Goal: Find contact information: Find contact information

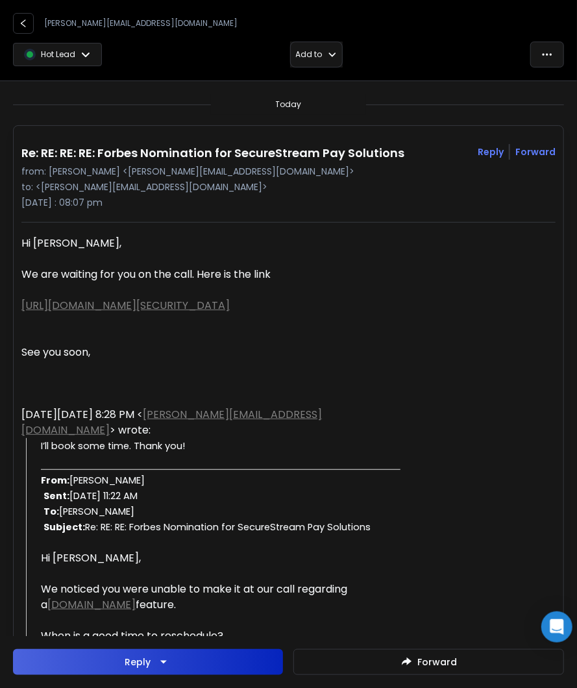
click at [188, 668] on div "Reply" at bounding box center [147, 662] width 249 height 16
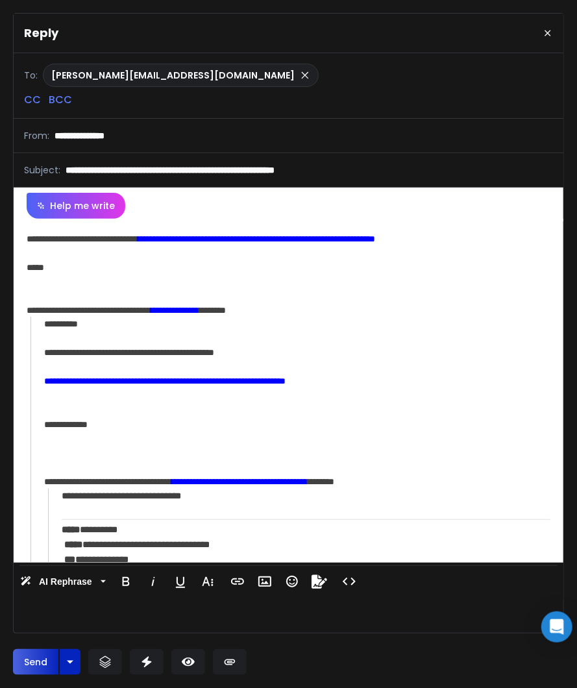
click at [37, 668] on button "Send" at bounding box center [35, 662] width 45 height 26
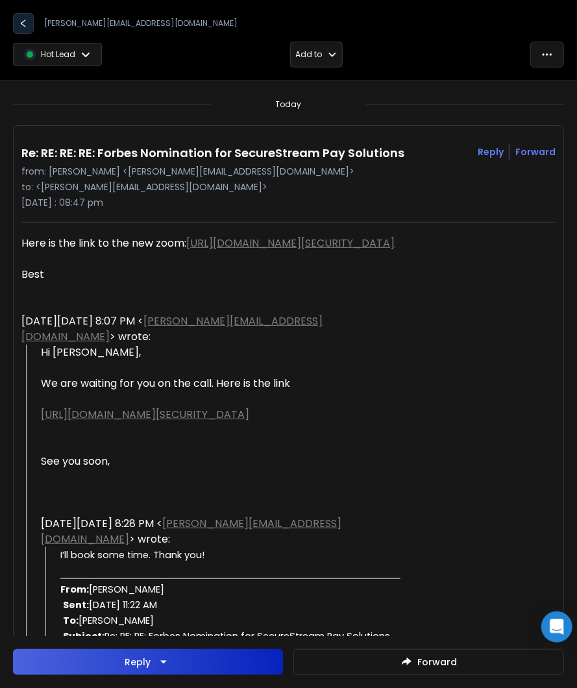
click at [29, 22] on button at bounding box center [23, 23] width 21 height 21
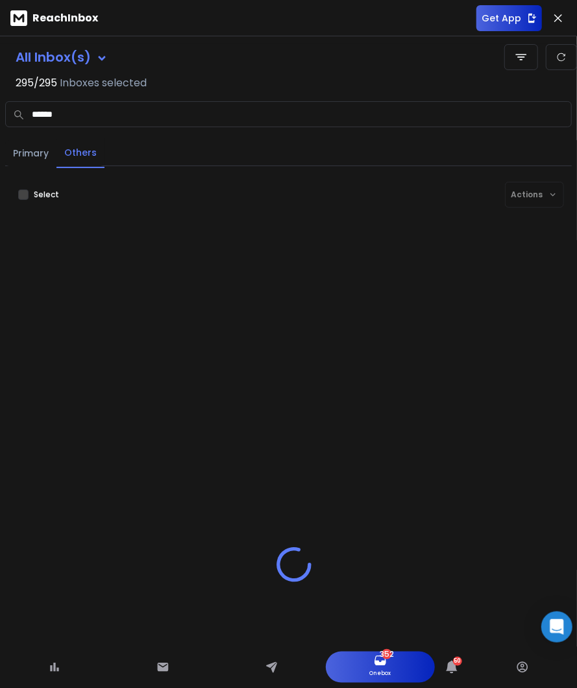
click at [86, 149] on button "Others" at bounding box center [80, 153] width 48 height 30
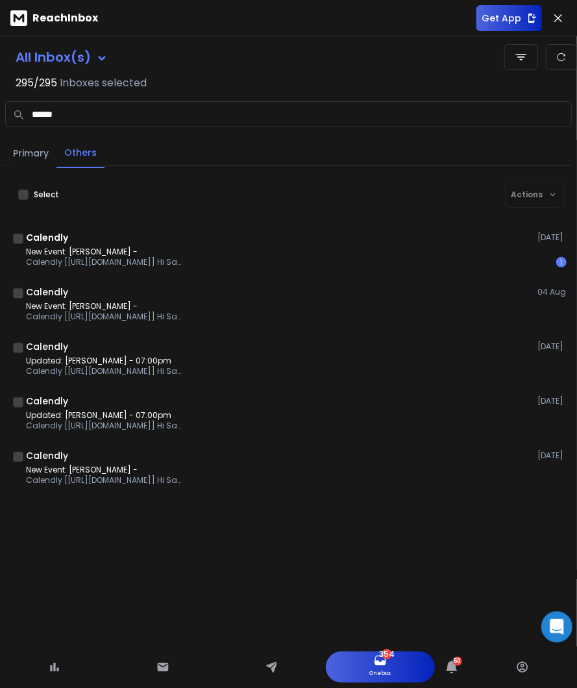
click at [100, 104] on div "******" at bounding box center [288, 114] width 566 height 26
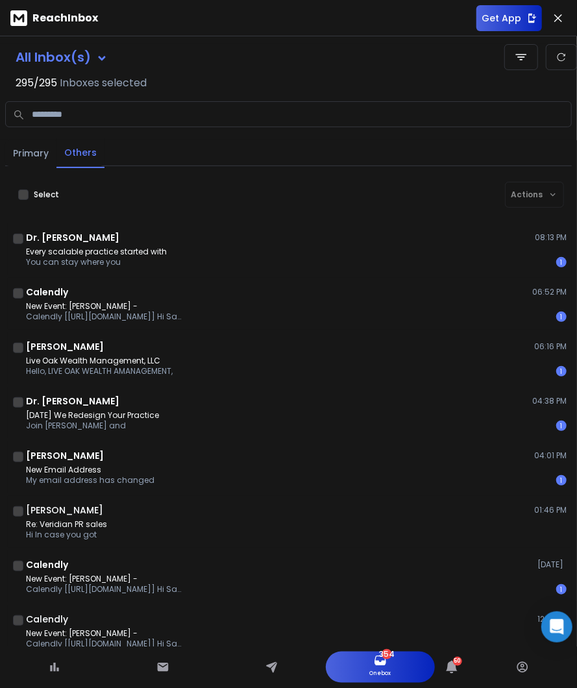
click at [42, 138] on div "All Inbox(s) 295 / 295 Inboxes selected Primary Others Select Actions Dr. [PERS…" at bounding box center [288, 380] width 577 height 688
click at [42, 149] on button "Primary" at bounding box center [30, 153] width 51 height 29
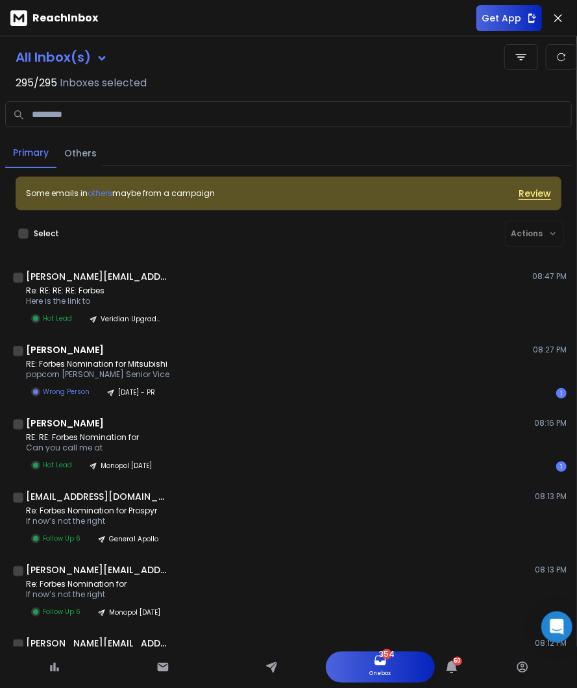
click at [122, 442] on p "RE: RE: Forbes Nomination for" at bounding box center [93, 437] width 134 height 10
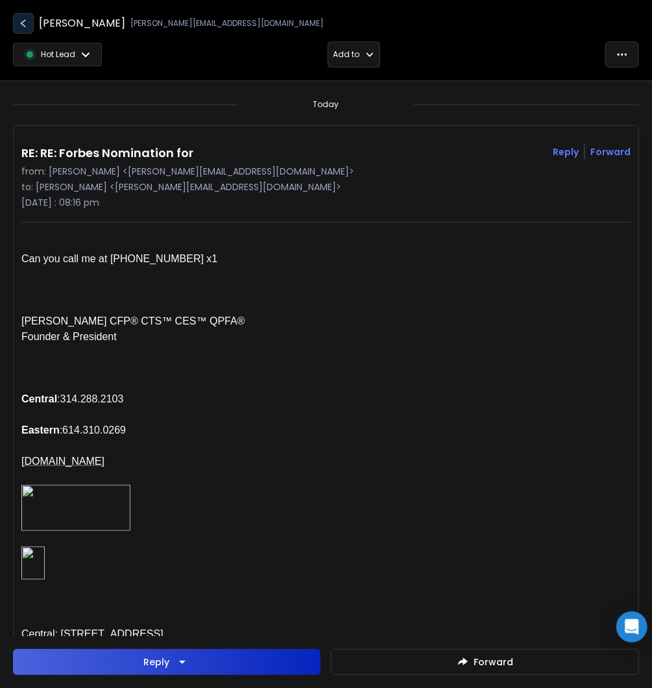
click at [21, 19] on icon at bounding box center [23, 23] width 10 height 10
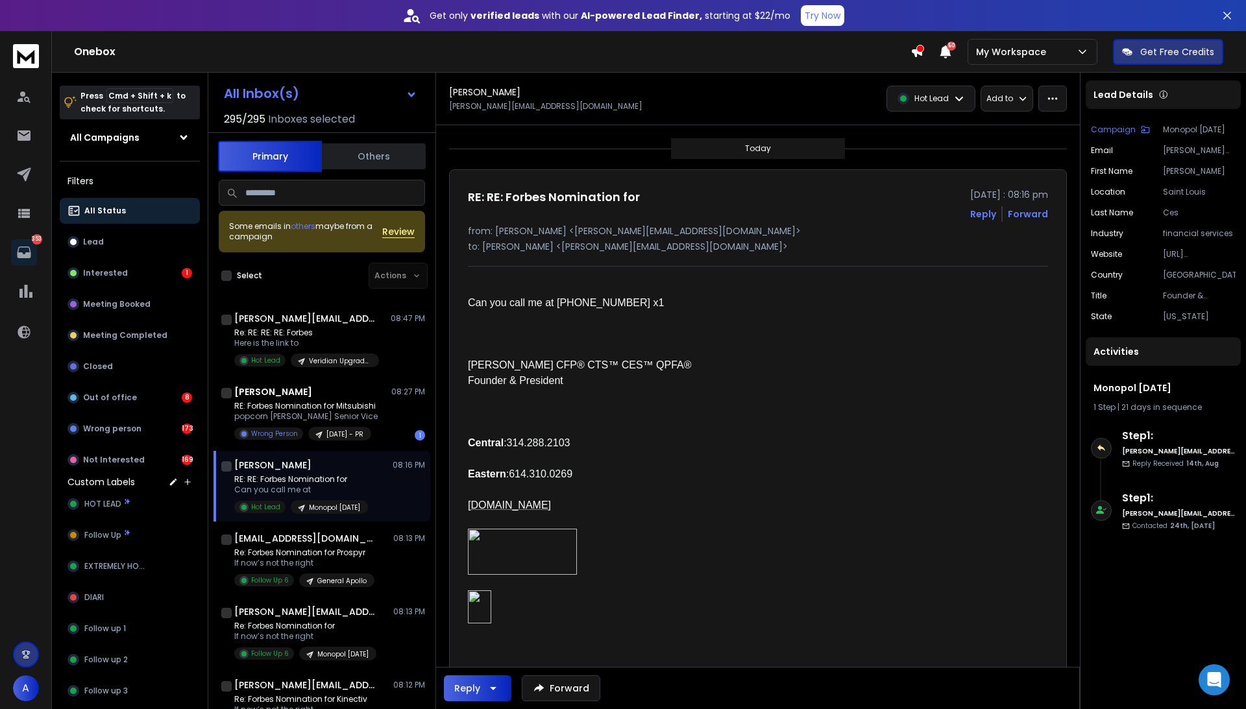
click at [343, 164] on button "Others" at bounding box center [374, 156] width 104 height 29
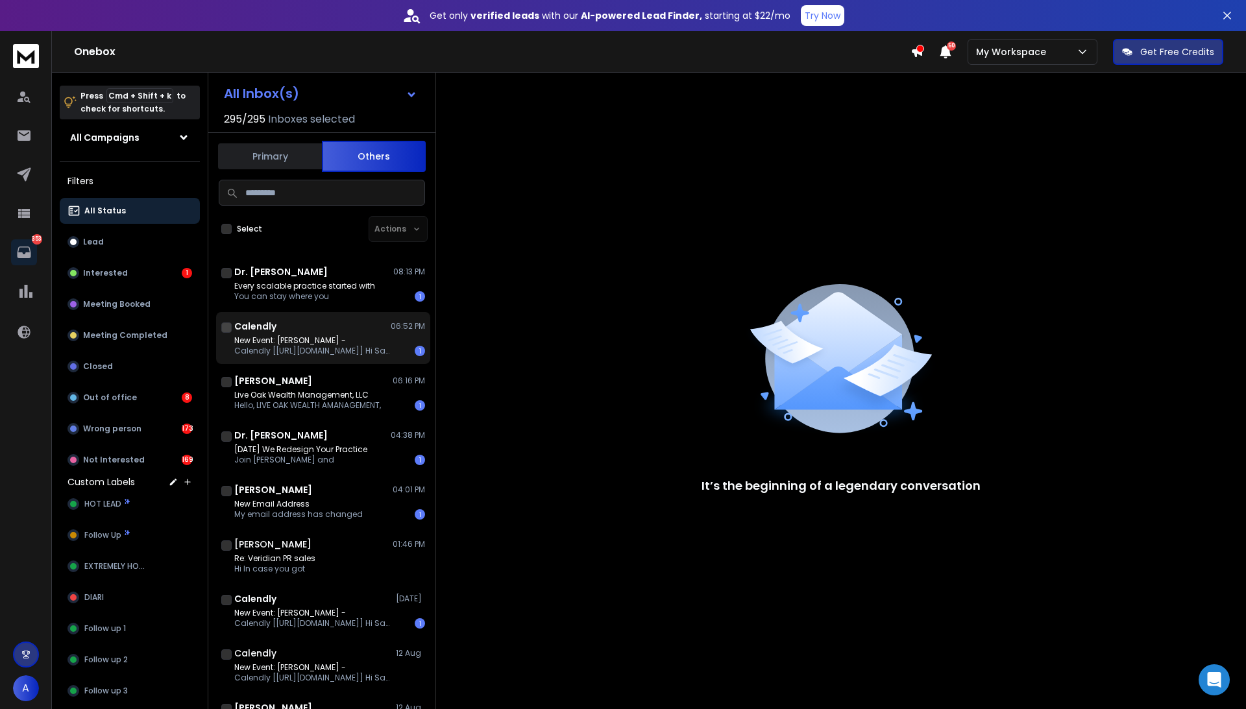
click at [319, 348] on p "Calendly [[URL][DOMAIN_NAME]] Hi Sales Team, A new event" at bounding box center [312, 351] width 156 height 10
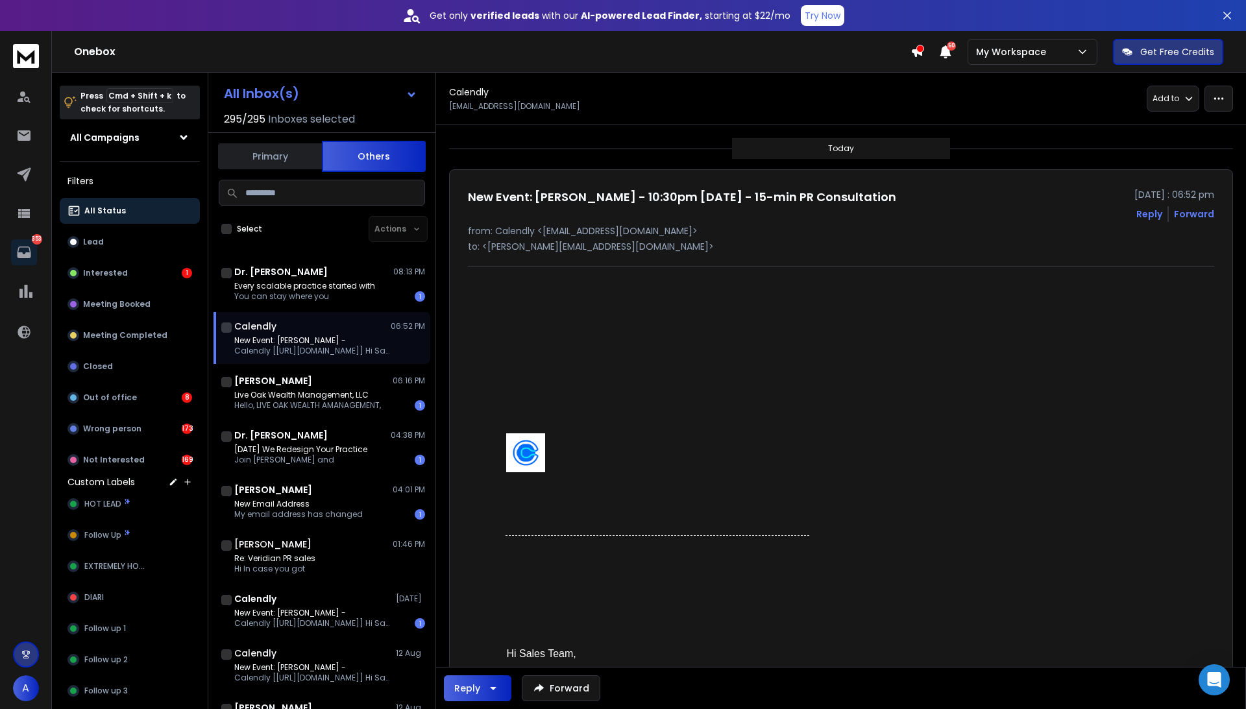
click at [289, 167] on button "Primary" at bounding box center [270, 156] width 104 height 29
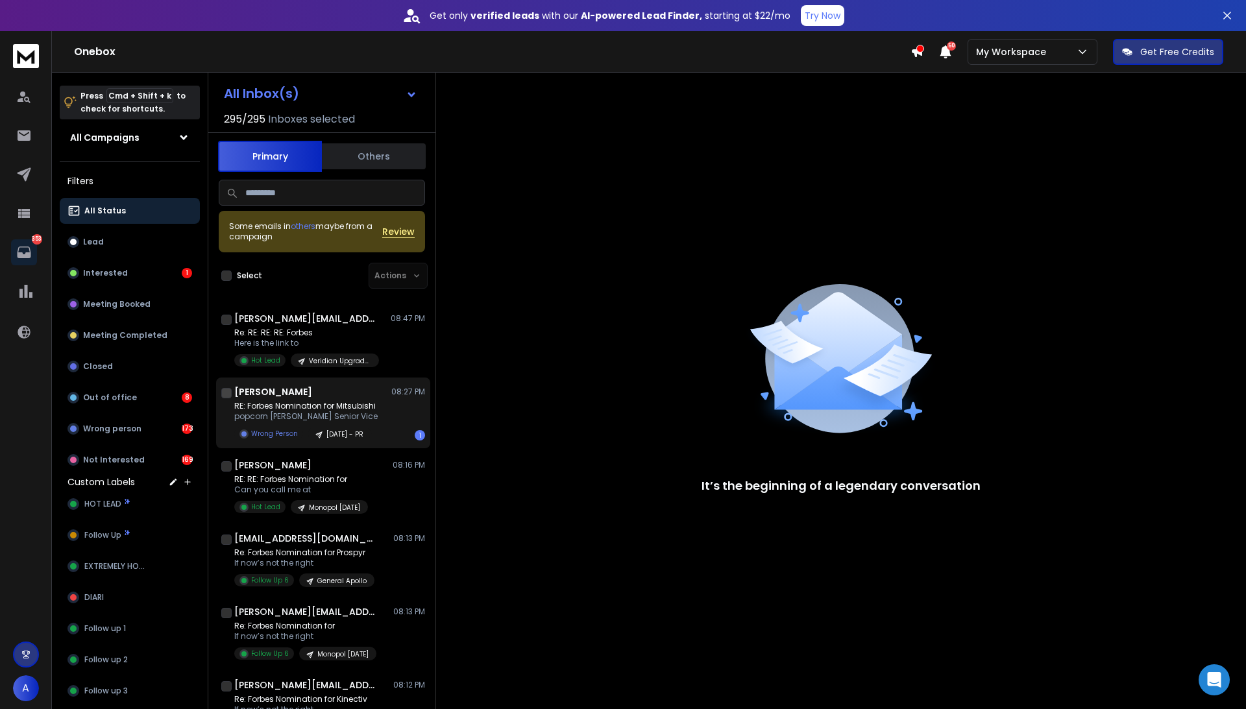
click at [356, 413] on p "popcorn [PERSON_NAME] Senior Vice" at bounding box center [305, 416] width 143 height 10
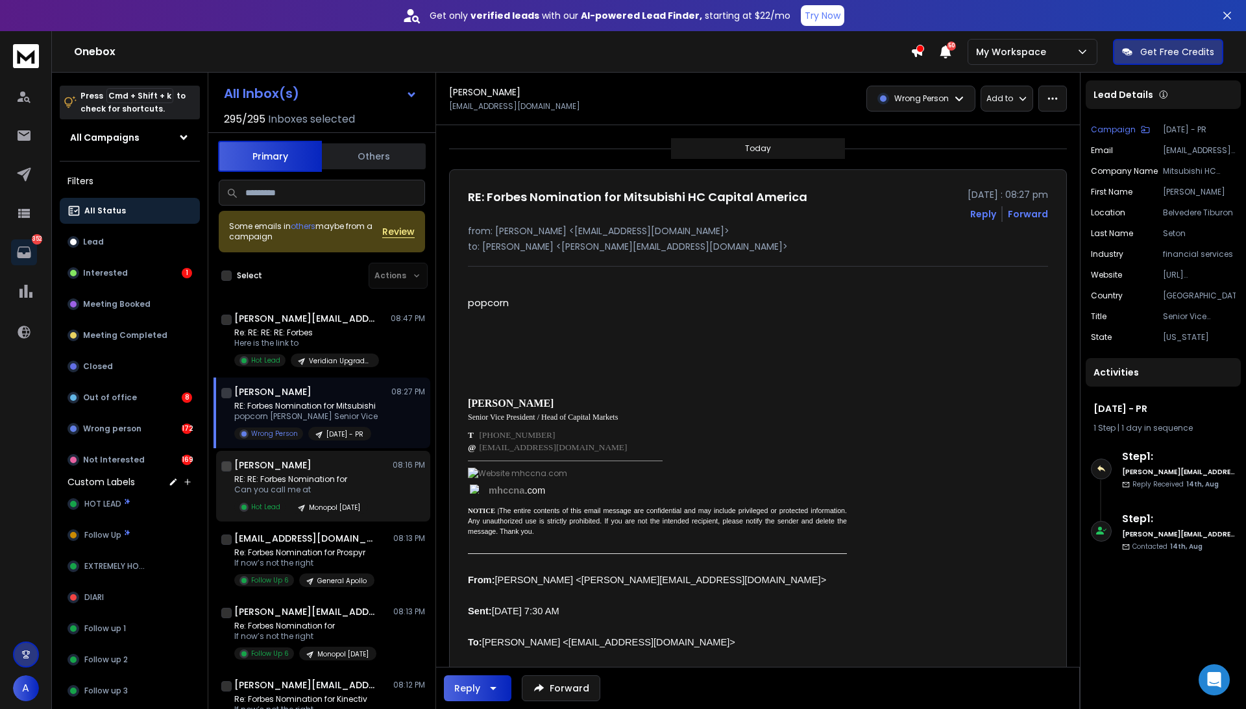
click at [348, 499] on div "RE: RE: Forbes Nomination for Can you call me at Hot Lead Monopol [DATE]" at bounding box center [301, 494] width 134 height 40
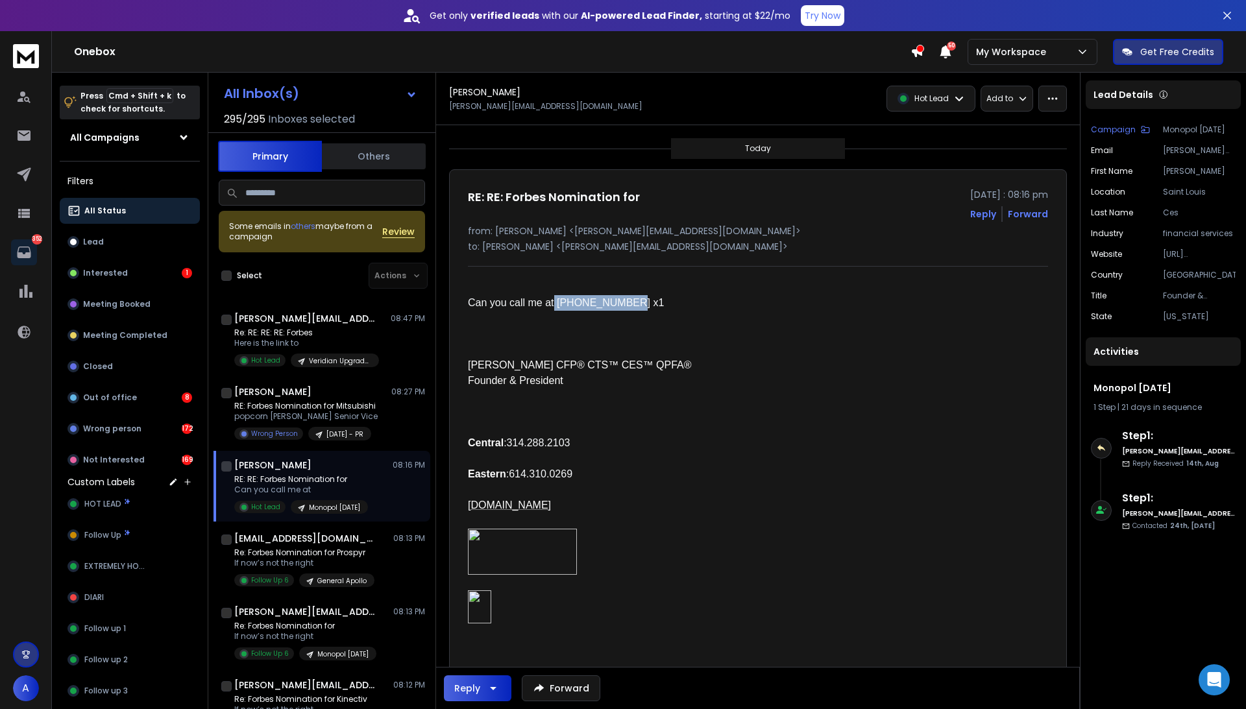
drag, startPoint x: 554, startPoint y: 302, endPoint x: 622, endPoint y: 301, distance: 67.5
click at [576, 301] on span "Can you call me at [PHONE_NUMBER] x1" at bounding box center [566, 302] width 196 height 11
copy span "614.310.0269"
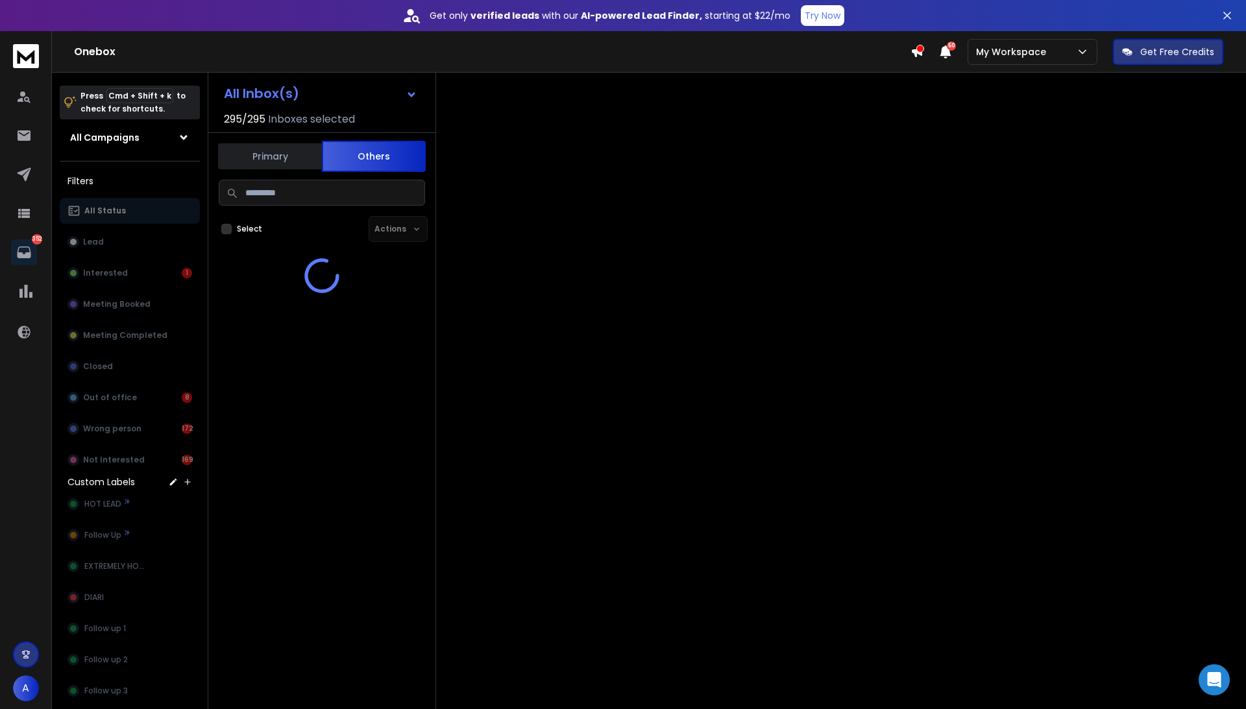
click at [395, 144] on button "Others" at bounding box center [374, 156] width 104 height 31
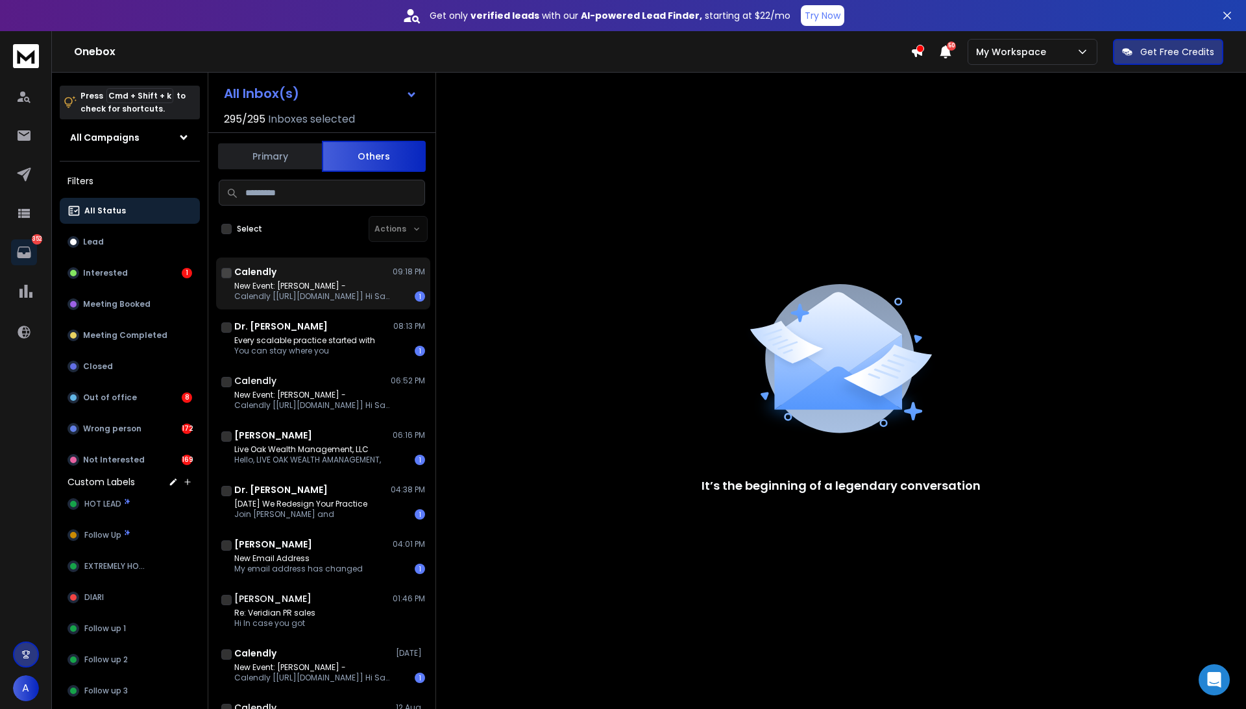
click at [367, 295] on p "Calendly [[URL][DOMAIN_NAME]] Hi Sales Team, A new event" at bounding box center [312, 296] width 156 height 10
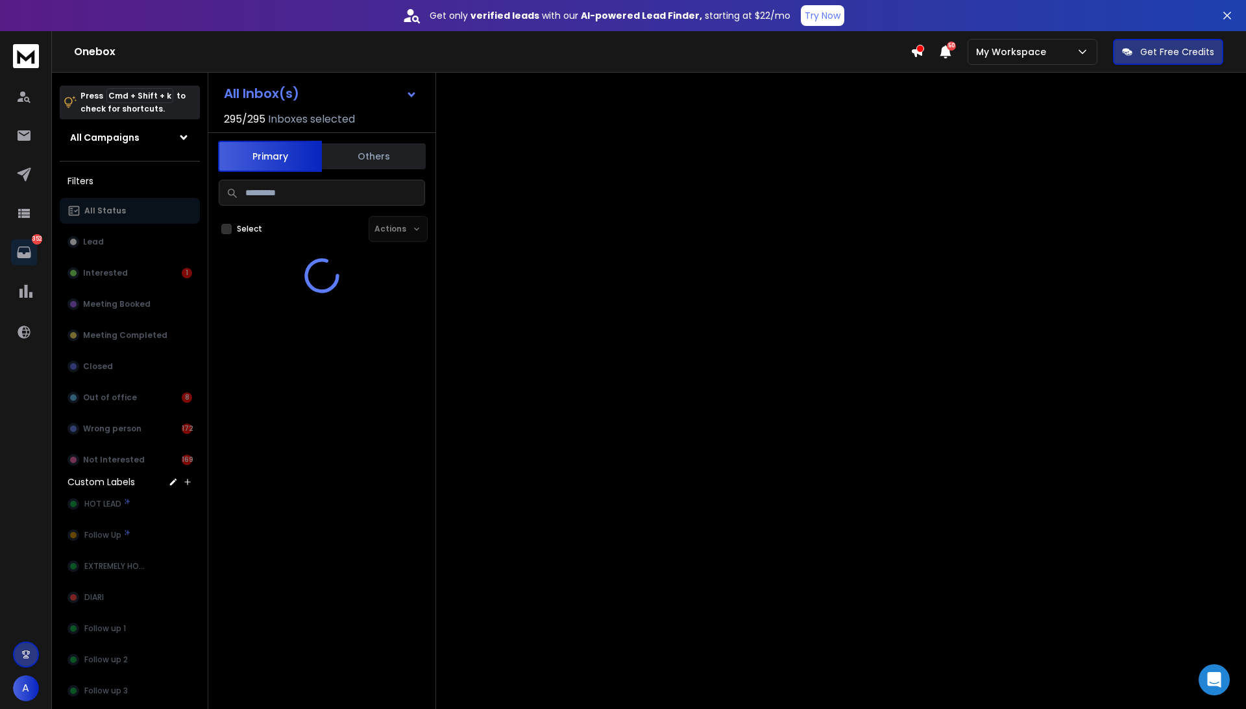
click at [299, 147] on button "Primary" at bounding box center [270, 156] width 104 height 31
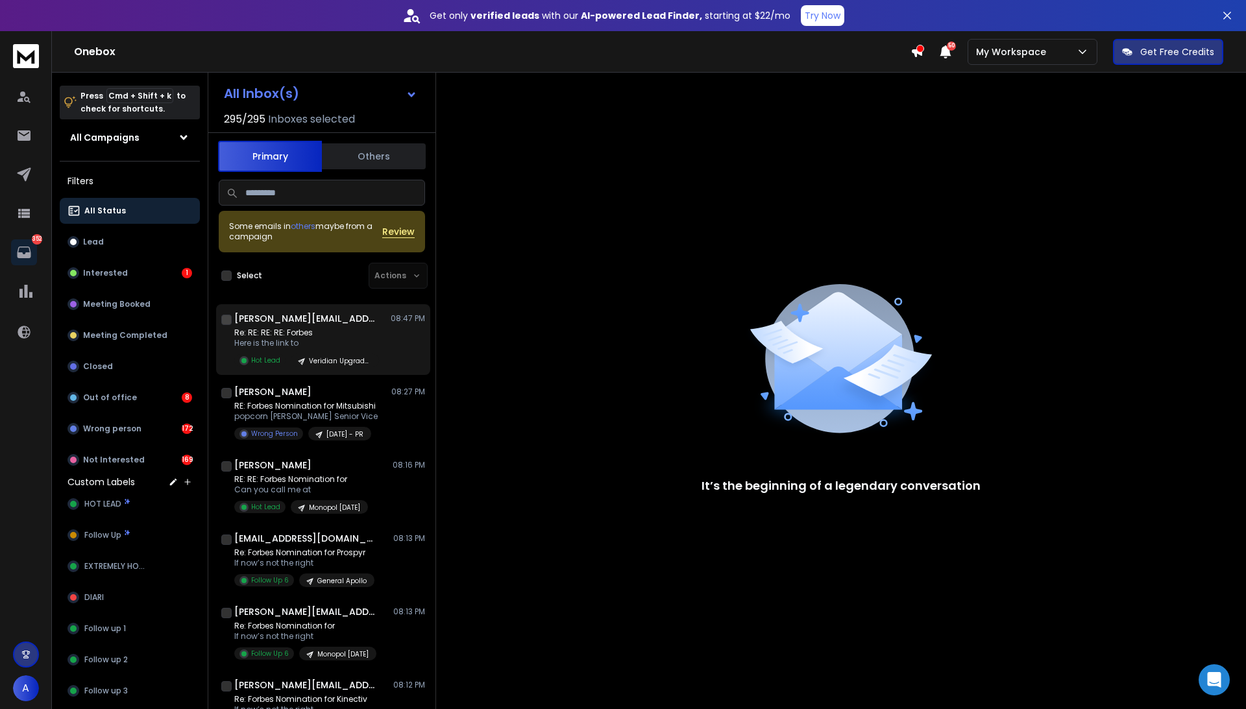
click at [363, 317] on h1 "[PERSON_NAME][EMAIL_ADDRESS][DOMAIN_NAME]" at bounding box center [305, 318] width 143 height 13
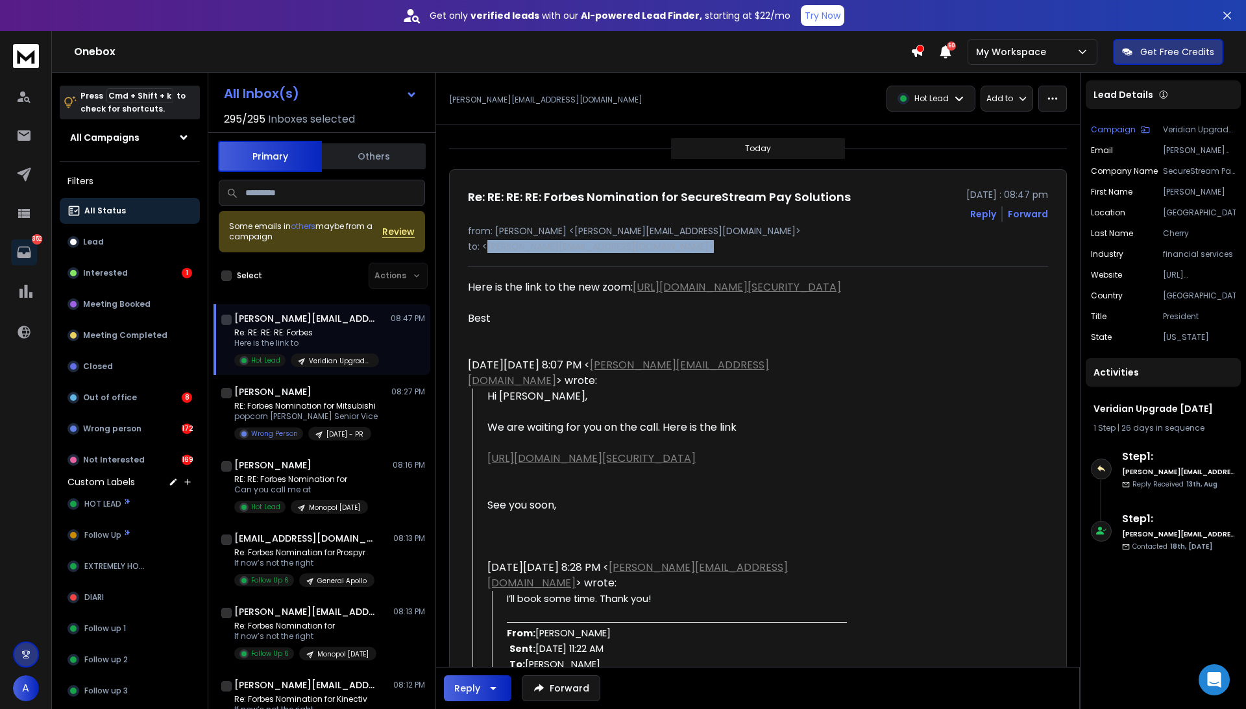
drag, startPoint x: 489, startPoint y: 247, endPoint x: 701, endPoint y: 249, distance: 212.2
click at [576, 249] on p "to: <[PERSON_NAME][EMAIL_ADDRESS][DOMAIN_NAME]>" at bounding box center [758, 246] width 580 height 13
copy p "[PERSON_NAME][EMAIL_ADDRESS][DOMAIN_NAME]"
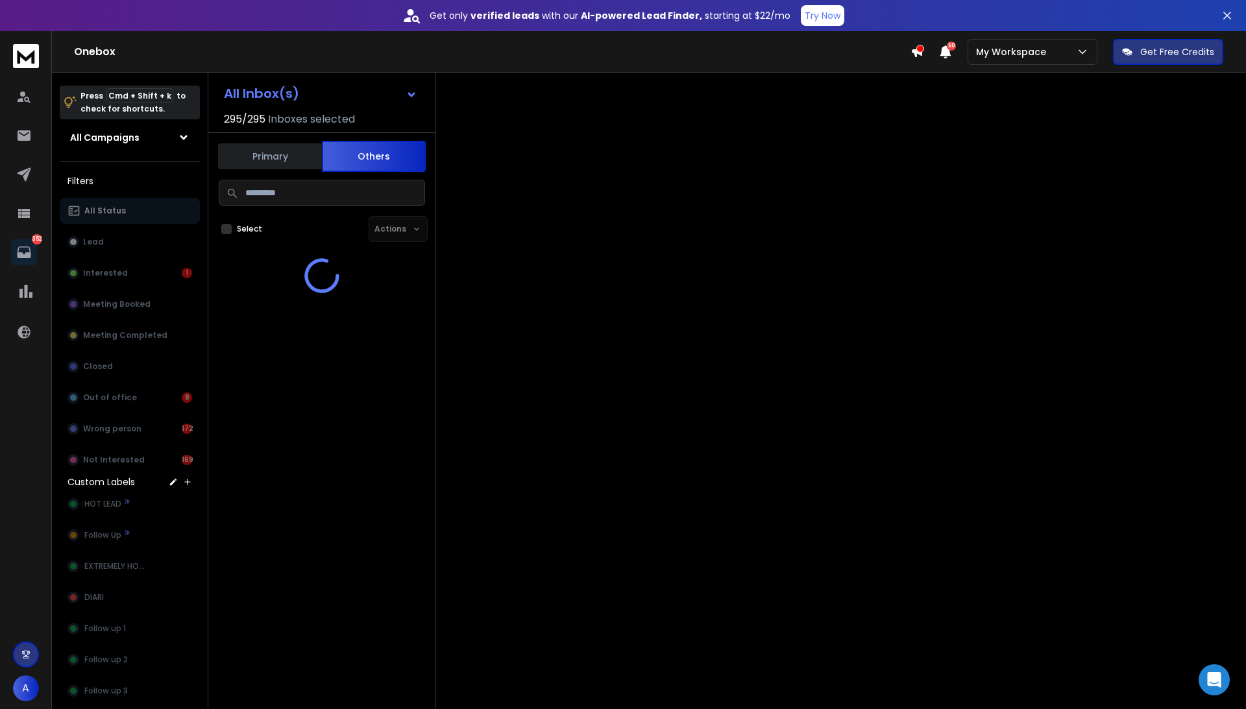
click at [369, 169] on button "Others" at bounding box center [374, 156] width 104 height 31
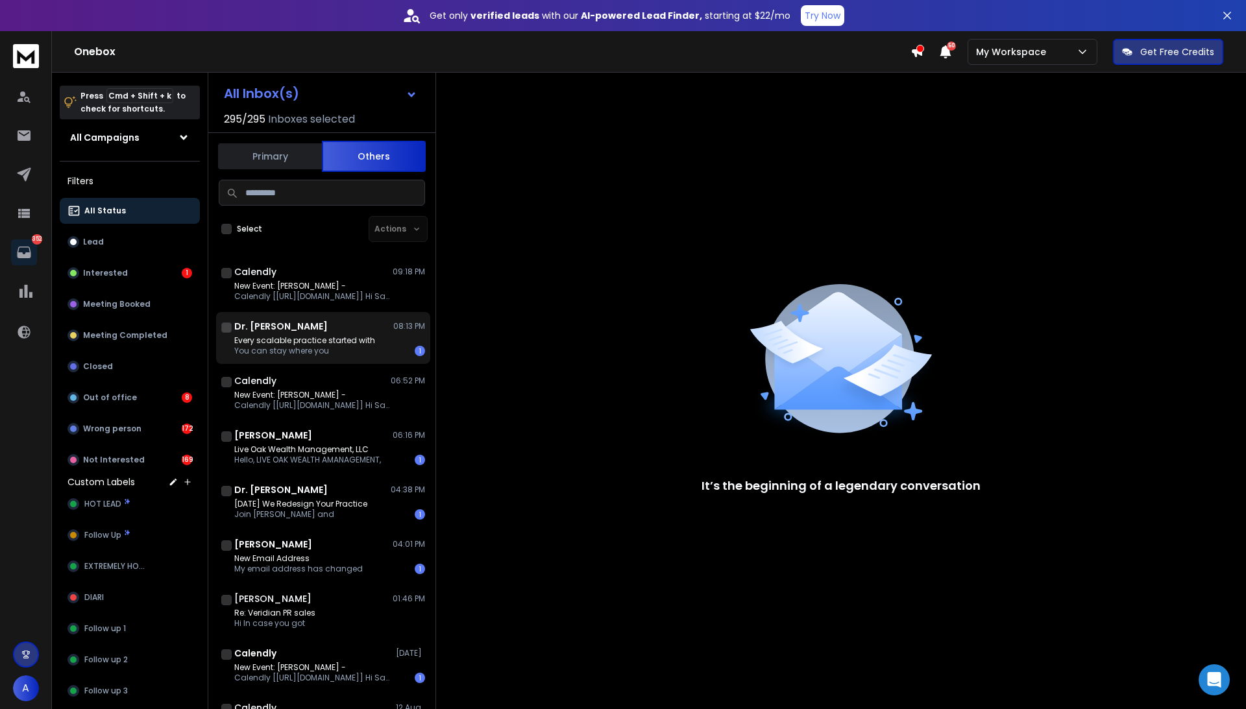
click at [330, 320] on div "Dr. [PERSON_NAME] 08:13 PM" at bounding box center [329, 326] width 191 height 13
